Goal: Task Accomplishment & Management: Use online tool/utility

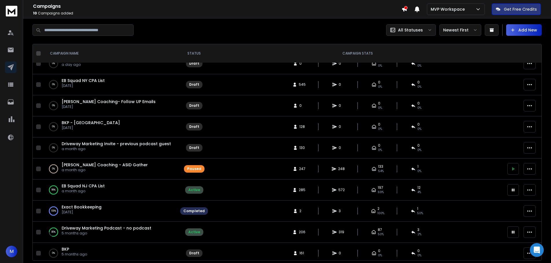
scroll to position [18, 0]
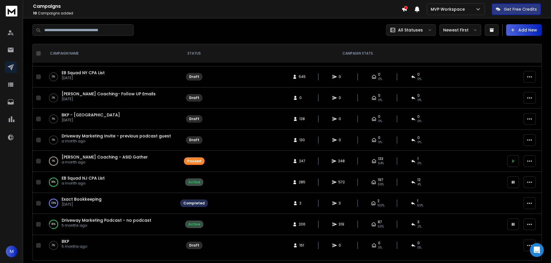
click at [87, 156] on span "[PERSON_NAME] Coaching - ASID Gather" at bounding box center [105, 157] width 86 height 6
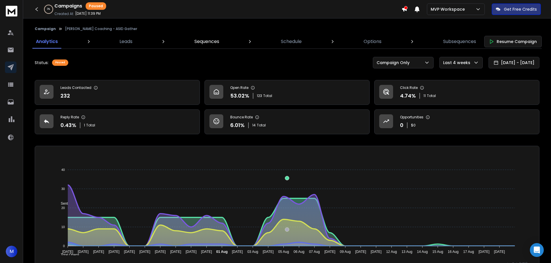
click at [202, 43] on p "Sequences" at bounding box center [206, 41] width 25 height 7
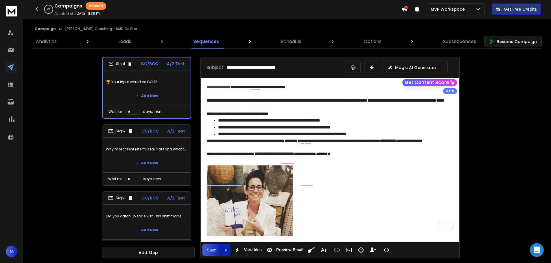
click at [153, 148] on p "Why most client referrals fall flat (and what to do instead)" at bounding box center [147, 149] width 82 height 16
type input "**********"
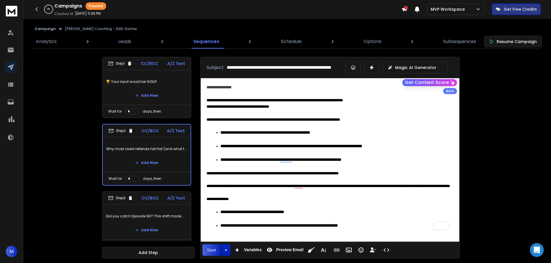
click at [302, 162] on span "**********" at bounding box center [280, 160] width 121 height 4
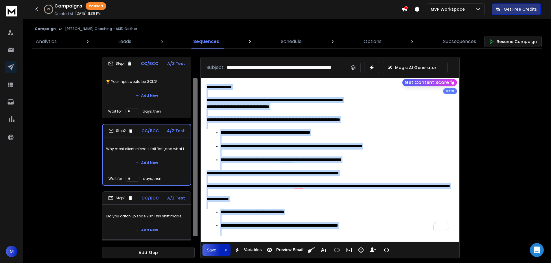
copy div "**********"
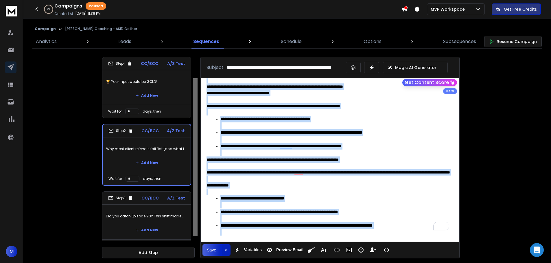
scroll to position [29, 0]
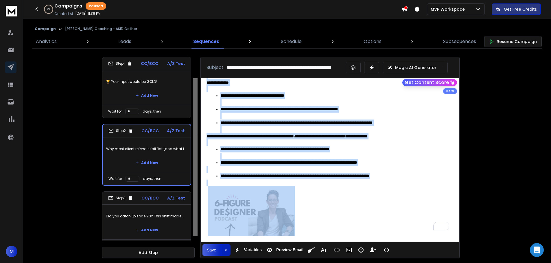
click at [381, 186] on div "To enrich screen reader interactions, please activate Accessibility in Grammarl…" at bounding box center [329, 183] width 247 height 6
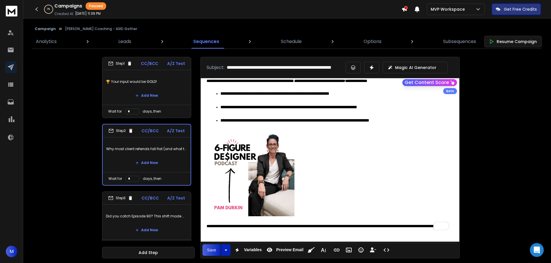
scroll to position [67, 0]
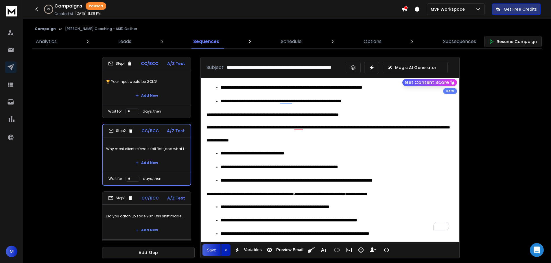
click at [509, 141] on div "**********" at bounding box center [286, 158] width 509 height 206
drag, startPoint x: 57, startPoint y: 88, endPoint x: 61, endPoint y: 90, distance: 4.4
click at [58, 88] on div "**********" at bounding box center [286, 158] width 509 height 206
click at [61, 90] on div "**********" at bounding box center [286, 158] width 509 height 206
click at [63, 90] on div "**********" at bounding box center [286, 158] width 509 height 206
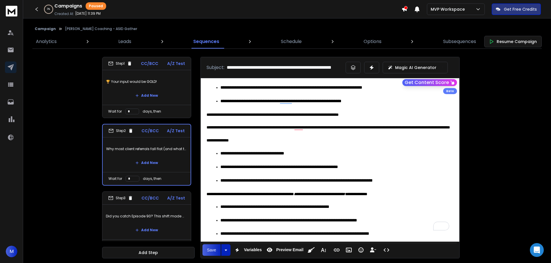
click at [63, 89] on div "**********" at bounding box center [286, 158] width 509 height 206
click at [336, 8] on div "0 % Campaigns Paused Created At: [DATE] 11:39 PM MVP Workspace Get Free Credits" at bounding box center [275, 9] width 551 height 19
click at [41, 6] on div "0 % Campaigns Paused Created At: [DATE] 11:39 PM" at bounding box center [69, 9] width 73 height 14
click at [36, 9] on icon at bounding box center [36, 9] width 2 height 4
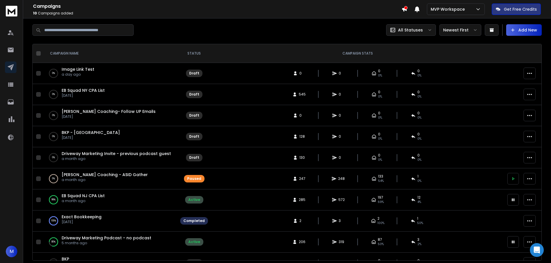
click at [83, 69] on span "Image Link Test" at bounding box center [78, 69] width 33 height 6
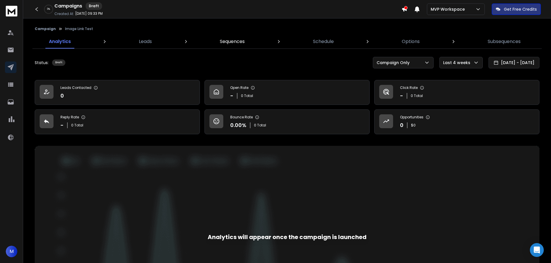
click at [230, 39] on p "Sequences" at bounding box center [232, 41] width 25 height 7
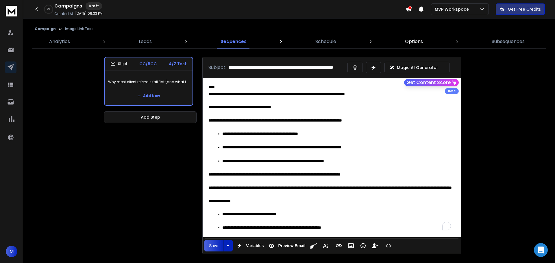
click at [405, 42] on p "Options" at bounding box center [414, 41] width 18 height 7
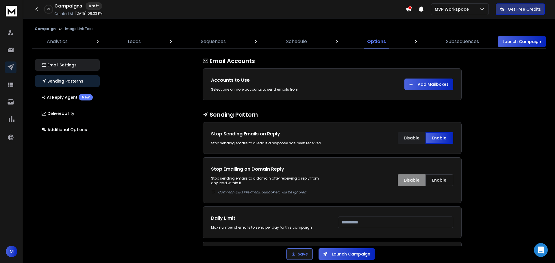
click at [68, 83] on p "Sending Patterns" at bounding box center [63, 81] width 42 height 6
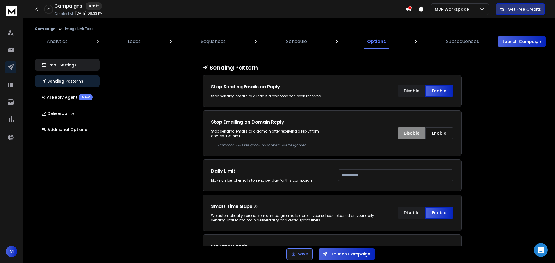
scroll to position [54, 0]
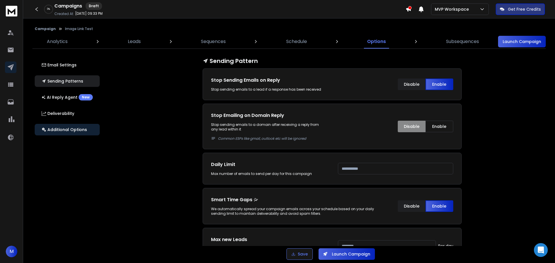
click at [66, 126] on button "Additional Options" at bounding box center [67, 130] width 65 height 12
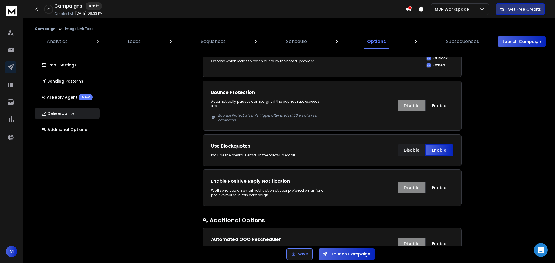
scroll to position [910, 0]
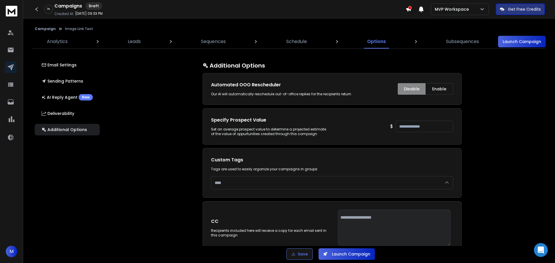
click at [287, 178] on div at bounding box center [332, 182] width 242 height 13
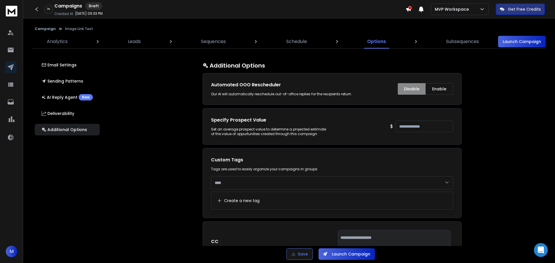
click at [294, 176] on div at bounding box center [332, 182] width 242 height 13
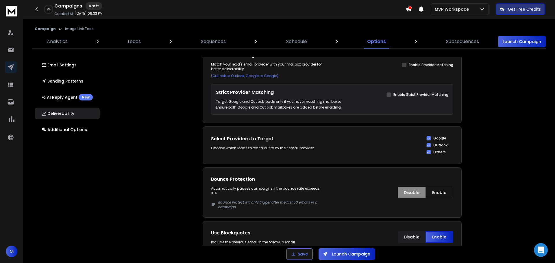
scroll to position [655, 0]
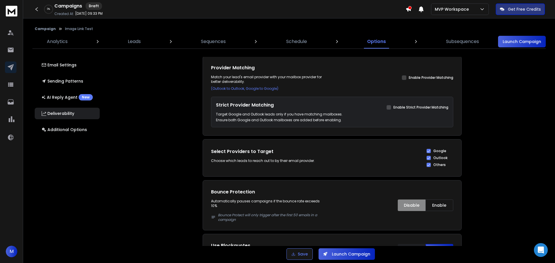
click at [351, 163] on div "Google Outlook Others" at bounding box center [395, 158] width 115 height 21
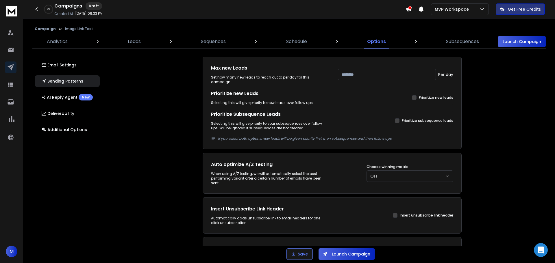
scroll to position [221, 0]
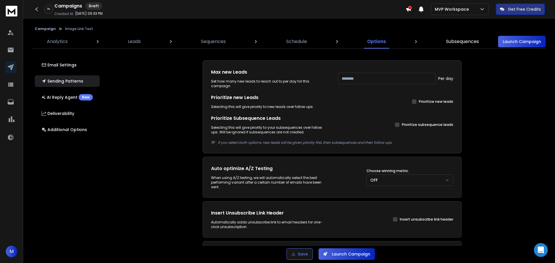
click at [449, 42] on p "Subsequences" at bounding box center [462, 41] width 33 height 7
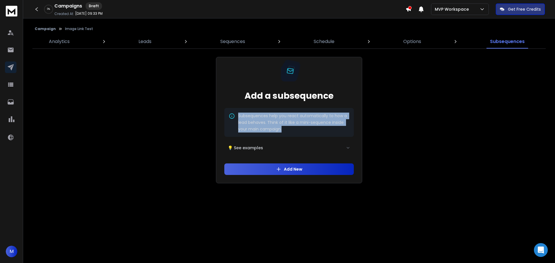
drag, startPoint x: 268, startPoint y: 123, endPoint x: 298, endPoint y: 132, distance: 31.6
click at [298, 132] on div "Subsequences help you react automatically to how a lead behaves. Think of it li…" at bounding box center [289, 123] width 120 height 20
click at [292, 130] on p "Subsequences help you react automatically to how a lead behaves. Think of it li…" at bounding box center [293, 123] width 111 height 20
click at [278, 125] on p "Subsequences help you react automatically to how a lead behaves. Think of it li…" at bounding box center [293, 123] width 111 height 20
drag, startPoint x: 272, startPoint y: 123, endPoint x: 291, endPoint y: 131, distance: 21.2
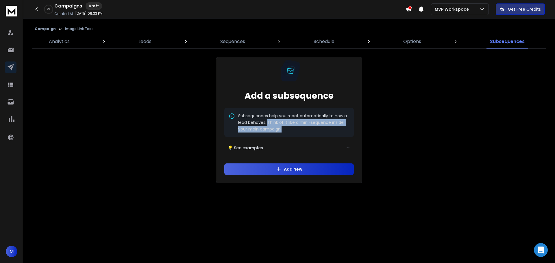
click at [291, 131] on p "Subsequences help you react automatically to how a lead behaves. Think of it li…" at bounding box center [293, 123] width 111 height 20
click at [298, 130] on p "Subsequences help you react automatically to how a lead behaves. Think of it li…" at bounding box center [293, 123] width 111 height 20
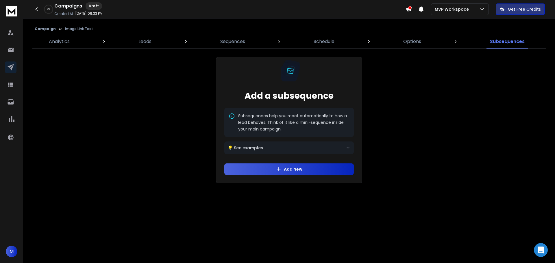
click at [348, 146] on icon at bounding box center [348, 148] width 5 height 5
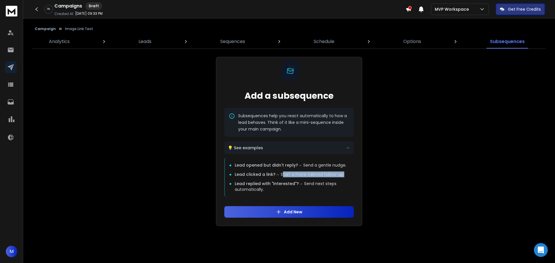
drag, startPoint x: 283, startPoint y: 175, endPoint x: 351, endPoint y: 176, distance: 68.2
click at [353, 176] on div "Lead opened but didn't reply? → Send a gentle nudge. Lead clicked a link? → Sta…" at bounding box center [289, 177] width 130 height 39
click at [254, 184] on span "Lead replied with "Interested"?" at bounding box center [267, 184] width 64 height 6
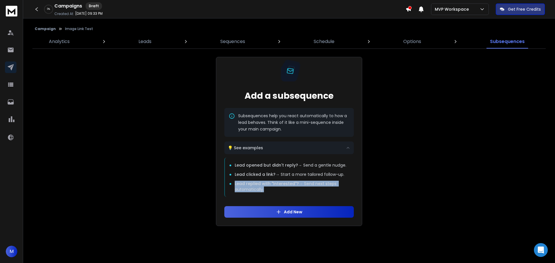
drag, startPoint x: 235, startPoint y: 184, endPoint x: 283, endPoint y: 188, distance: 48.0
click at [283, 188] on p "Lead replied with "Interested"? → Send next steps automatically." at bounding box center [292, 187] width 114 height 12
click at [286, 190] on p "Lead replied with "Interested"? → Send next steps automatically." at bounding box center [292, 187] width 114 height 12
click at [293, 209] on button "Add New" at bounding box center [289, 212] width 130 height 12
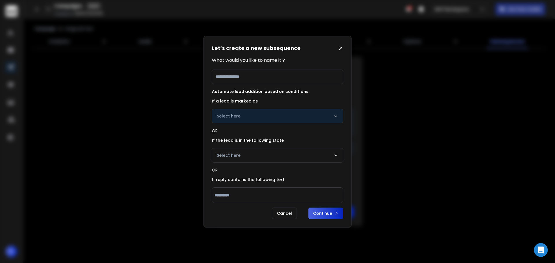
click at [295, 114] on button "Select here" at bounding box center [277, 116] width 131 height 14
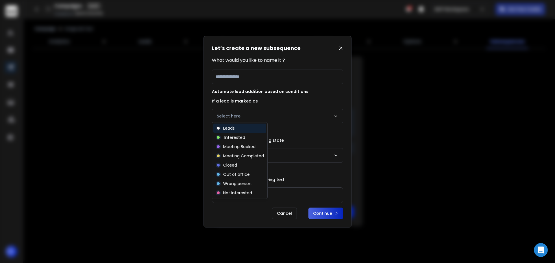
click at [305, 130] on h2 "OR" at bounding box center [277, 131] width 131 height 6
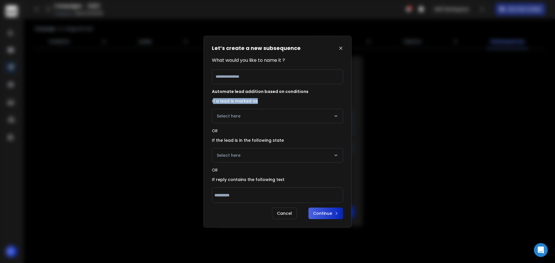
drag, startPoint x: 212, startPoint y: 98, endPoint x: 274, endPoint y: 99, distance: 61.9
click at [273, 99] on label "If a lead is marked as" at bounding box center [277, 101] width 131 height 4
click at [294, 99] on label "If a lead is marked as" at bounding box center [277, 101] width 131 height 4
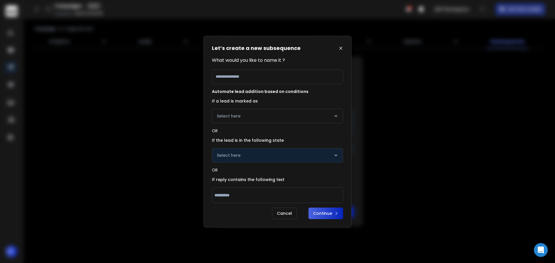
click at [304, 154] on button "Select here" at bounding box center [277, 155] width 131 height 14
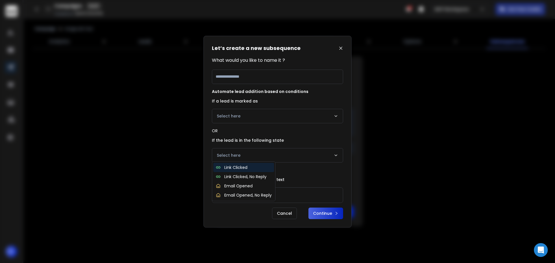
click at [307, 170] on h2 "OR" at bounding box center [277, 170] width 131 height 6
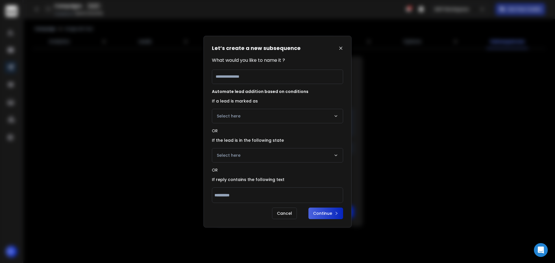
click at [246, 190] on input at bounding box center [278, 195] width 126 height 10
click at [297, 169] on h2 "OR" at bounding box center [277, 170] width 131 height 6
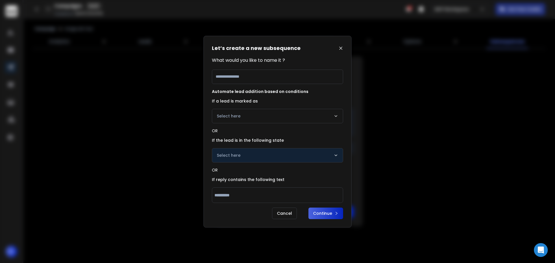
click at [265, 157] on button "Select here" at bounding box center [277, 155] width 131 height 14
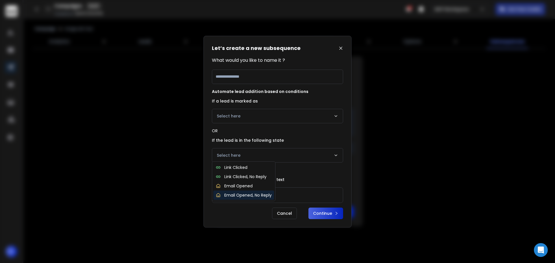
click at [302, 171] on form "Automate lead addition based on conditions If a lead is marked as Select here O…" at bounding box center [277, 142] width 131 height 156
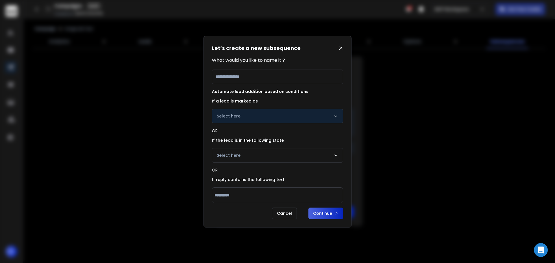
click at [268, 111] on button "Select here" at bounding box center [277, 116] width 131 height 14
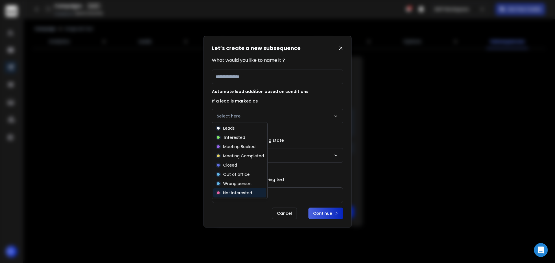
click at [243, 193] on p "Not Interested" at bounding box center [237, 193] width 29 height 6
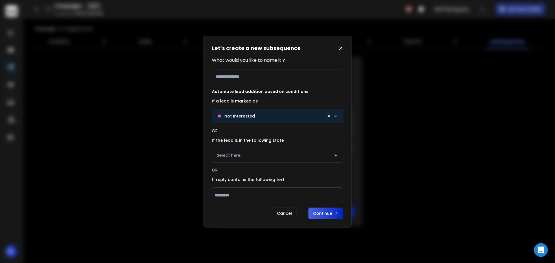
click at [329, 115] on icon "button" at bounding box center [329, 116] width 3 height 3
drag, startPoint x: 211, startPoint y: 99, endPoint x: 273, endPoint y: 101, distance: 62.8
click at [272, 101] on div "Let’s create a new subsequence What would you like to name it ? Automate lead a…" at bounding box center [278, 132] width 148 height 192
click at [286, 99] on label "If a lead is marked as" at bounding box center [277, 101] width 131 height 4
click at [341, 46] on icon at bounding box center [341, 48] width 5 height 5
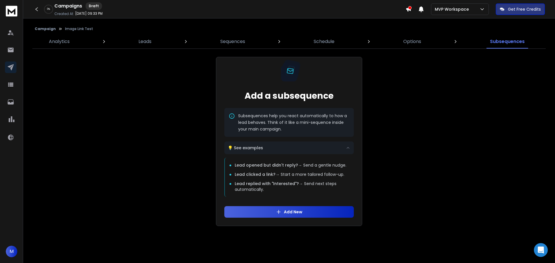
click at [288, 78] on div at bounding box center [290, 71] width 18 height 18
drag, startPoint x: 287, startPoint y: 72, endPoint x: 306, endPoint y: 82, distance: 20.4
click at [306, 82] on div "Add a subsequence Subsequences help you react automatically to how a lead behav…" at bounding box center [289, 141] width 146 height 169
click at [306, 83] on div "Add a subsequence Subsequences help you react automatically to how a lead behav…" at bounding box center [289, 141] width 130 height 153
drag, startPoint x: 291, startPoint y: 80, endPoint x: 293, endPoint y: 77, distance: 3.2
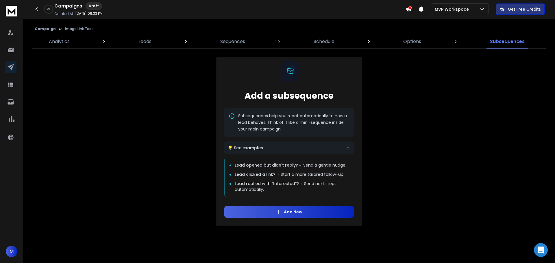
click at [293, 77] on div at bounding box center [289, 73] width 16 height 16
drag, startPoint x: 293, startPoint y: 77, endPoint x: 349, endPoint y: 127, distance: 75.7
click at [293, 77] on div at bounding box center [290, 71] width 18 height 18
click at [155, 90] on div "Add a subsequence Subsequences help you react automatically to how a lead behav…" at bounding box center [289, 141] width 509 height 169
click at [165, 103] on div "Add a subsequence Subsequences help you react automatically to how a lead behav…" at bounding box center [289, 141] width 509 height 169
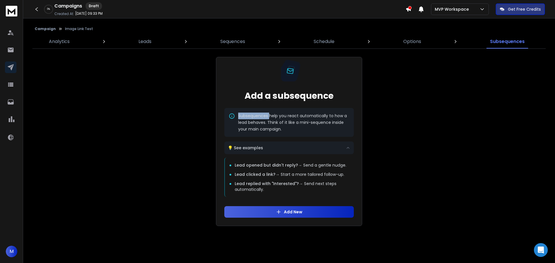
click at [165, 103] on div "Add a subsequence Subsequences help you react automatically to how a lead behav…" at bounding box center [289, 141] width 509 height 169
click at [130, 106] on div "Add a subsequence Subsequences help you react automatically to how a lead behav…" at bounding box center [289, 141] width 509 height 169
click at [130, 110] on div "Add a subsequence Subsequences help you react automatically to how a lead behav…" at bounding box center [289, 141] width 509 height 169
click at [131, 110] on div "Add a subsequence Subsequences help you react automatically to how a lead behav…" at bounding box center [289, 141] width 509 height 169
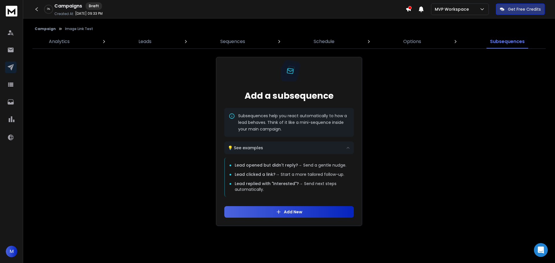
click at [132, 110] on div "Add a subsequence Subsequences help you react automatically to how a lead behav…" at bounding box center [289, 141] width 509 height 169
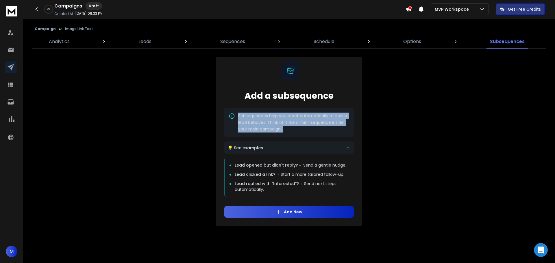
click at [132, 110] on div "Add a subsequence Subsequences help you react automatically to how a lead behav…" at bounding box center [289, 141] width 509 height 169
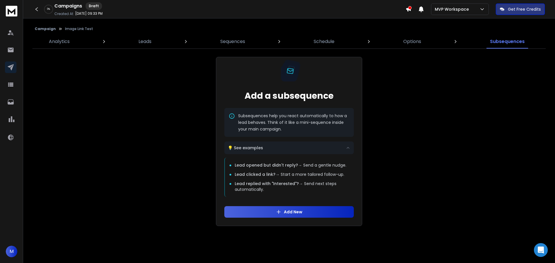
click at [134, 114] on div "Add a subsequence Subsequences help you react automatically to how a lead behav…" at bounding box center [289, 141] width 509 height 169
click at [135, 113] on div "Add a subsequence Subsequences help you react automatically to how a lead behav…" at bounding box center [289, 141] width 509 height 169
click at [132, 113] on div "Add a subsequence Subsequences help you react automatically to how a lead behav…" at bounding box center [289, 141] width 509 height 169
click at [422, 109] on div "Add a subsequence Subsequences help you react automatically to how a lead behav…" at bounding box center [289, 141] width 509 height 169
click at [232, 39] on p "Sequences" at bounding box center [232, 41] width 25 height 7
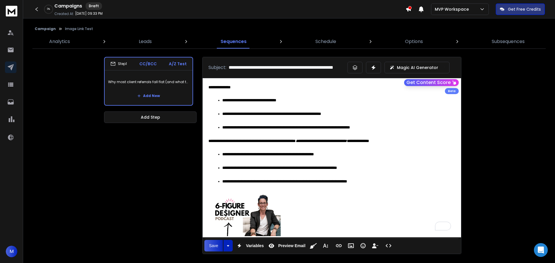
scroll to position [94, 0]
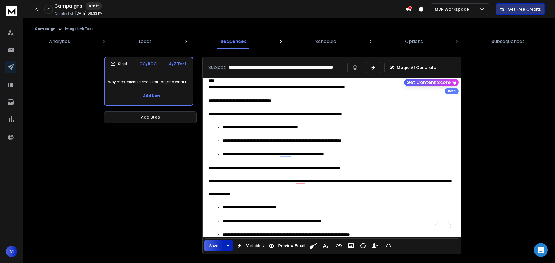
click at [300, 113] on span "**********" at bounding box center [275, 114] width 134 height 4
click at [505, 173] on div "**********" at bounding box center [288, 156] width 513 height 202
drag, startPoint x: 334, startPoint y: 10, endPoint x: 414, endPoint y: 169, distance: 177.9
click at [334, 10] on div "0 % Campaigns Draft Created At: [DATE] 09:33 PM MVP Workspace Get Free Credits" at bounding box center [277, 9] width 555 height 19
